Goal: Task Accomplishment & Management: Manage account settings

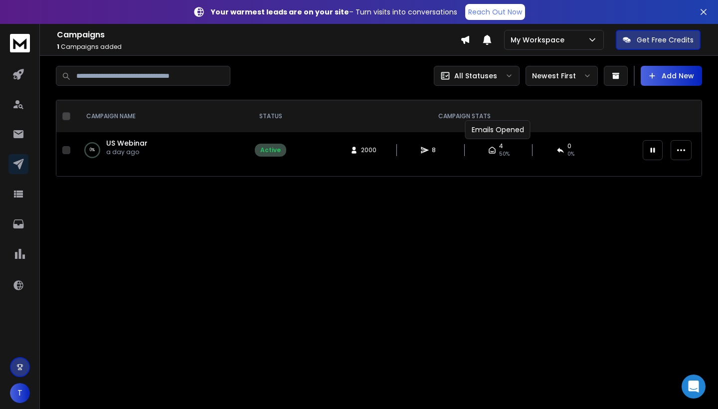
click at [505, 151] on span "50 %" at bounding box center [504, 154] width 10 height 8
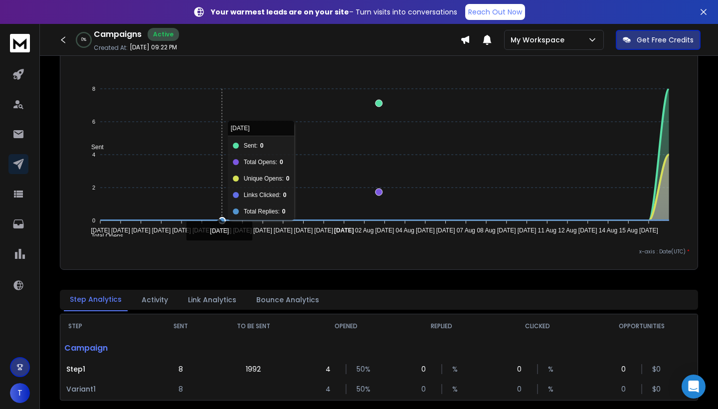
scroll to position [228, 0]
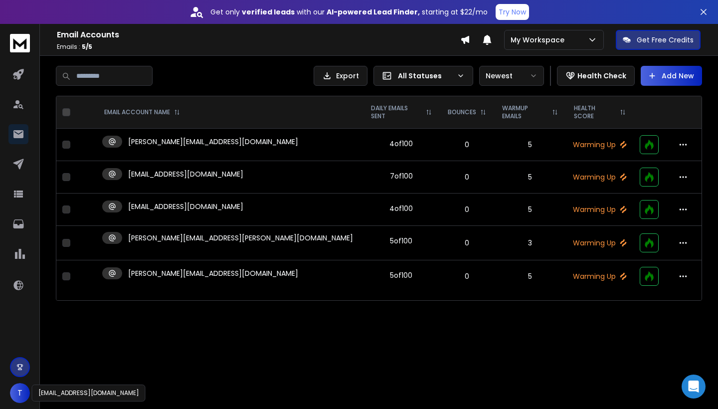
click at [14, 394] on span "T" at bounding box center [20, 393] width 20 height 20
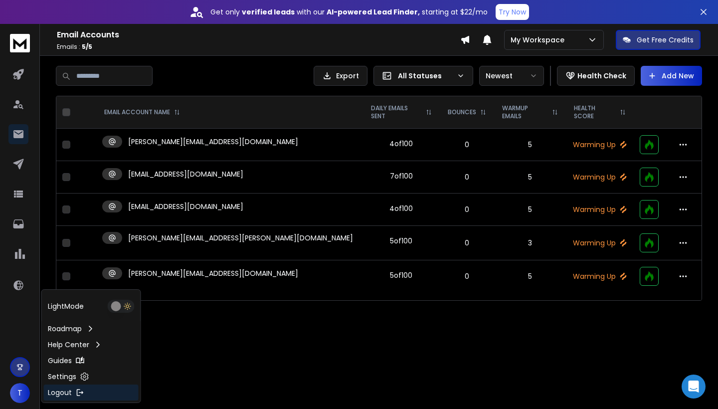
click at [64, 393] on p "Logout" at bounding box center [60, 392] width 24 height 10
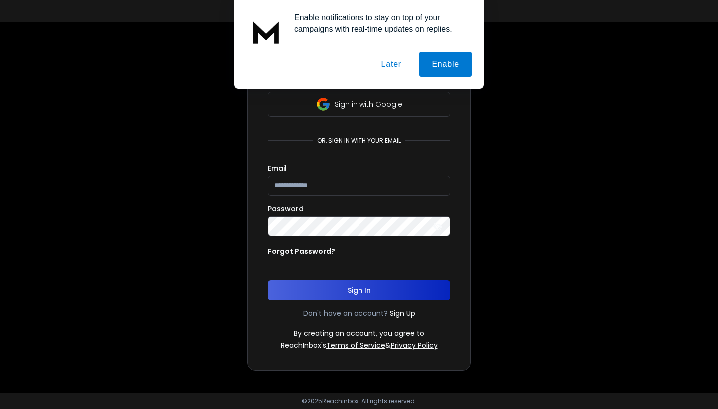
click at [389, 58] on button "Later" at bounding box center [391, 64] width 45 height 25
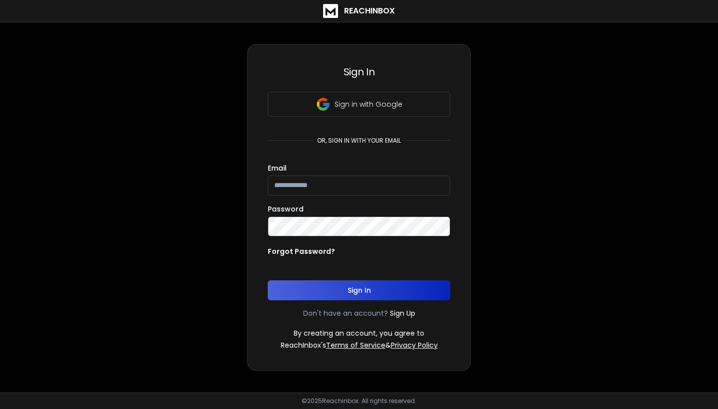
click at [328, 190] on input "email" at bounding box center [359, 186] width 183 height 20
type input "**********"
click at [308, 293] on button "Sign In" at bounding box center [359, 290] width 183 height 20
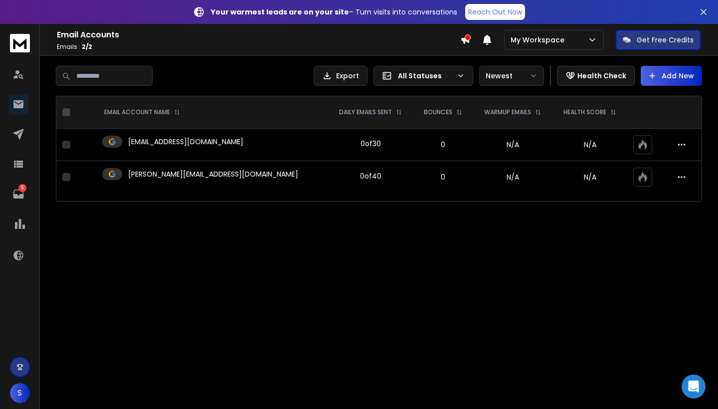
click at [503, 74] on button "Newest" at bounding box center [511, 76] width 65 height 20
click at [457, 60] on div "Export All Statuses Newest Health Check Add New EMAIL ACCOUNT NAME DAILY EMAILS…" at bounding box center [379, 134] width 678 height 156
click at [456, 72] on div "All Statuses" at bounding box center [423, 76] width 100 height 20
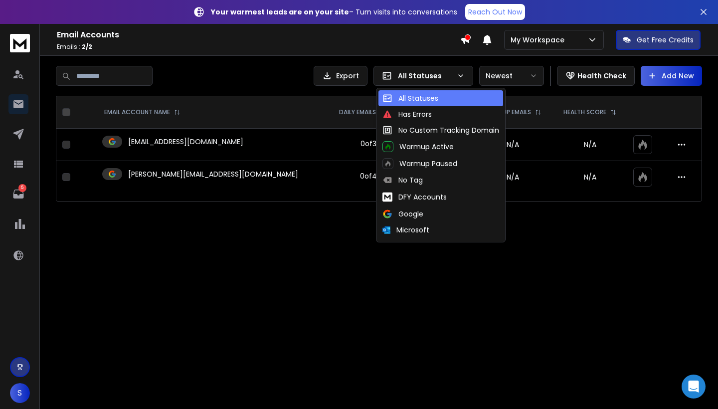
click at [455, 58] on div "Export All Statuses Newest Health Check Add New EMAIL ACCOUNT NAME DAILY EMAILS…" at bounding box center [379, 134] width 678 height 156
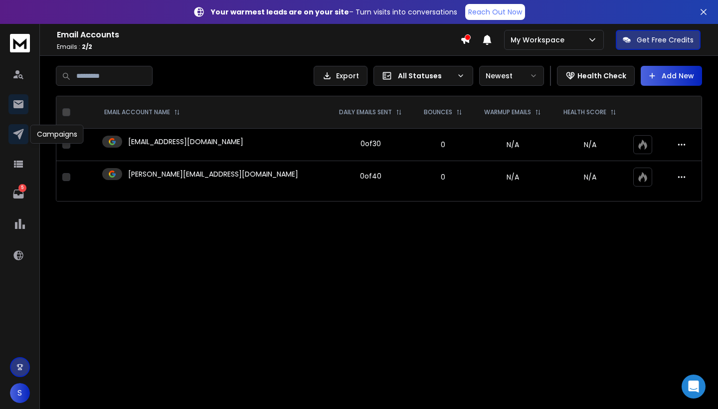
click at [21, 141] on link at bounding box center [18, 134] width 20 height 20
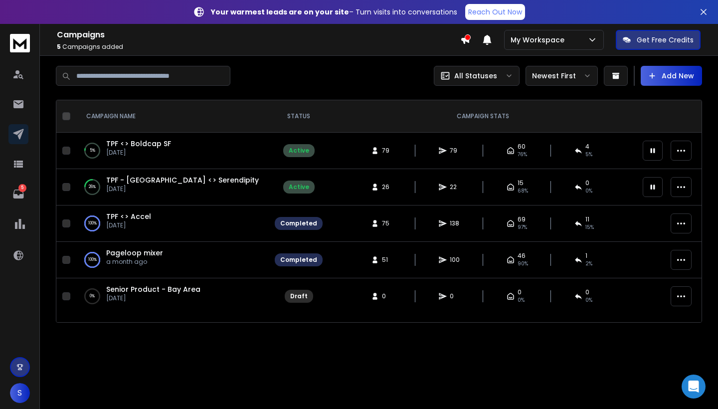
click at [383, 3] on div "Your warmest leads are on your site – Turn visits into conversations Reach Out …" at bounding box center [359, 12] width 718 height 24
